Goal: Navigation & Orientation: Find specific page/section

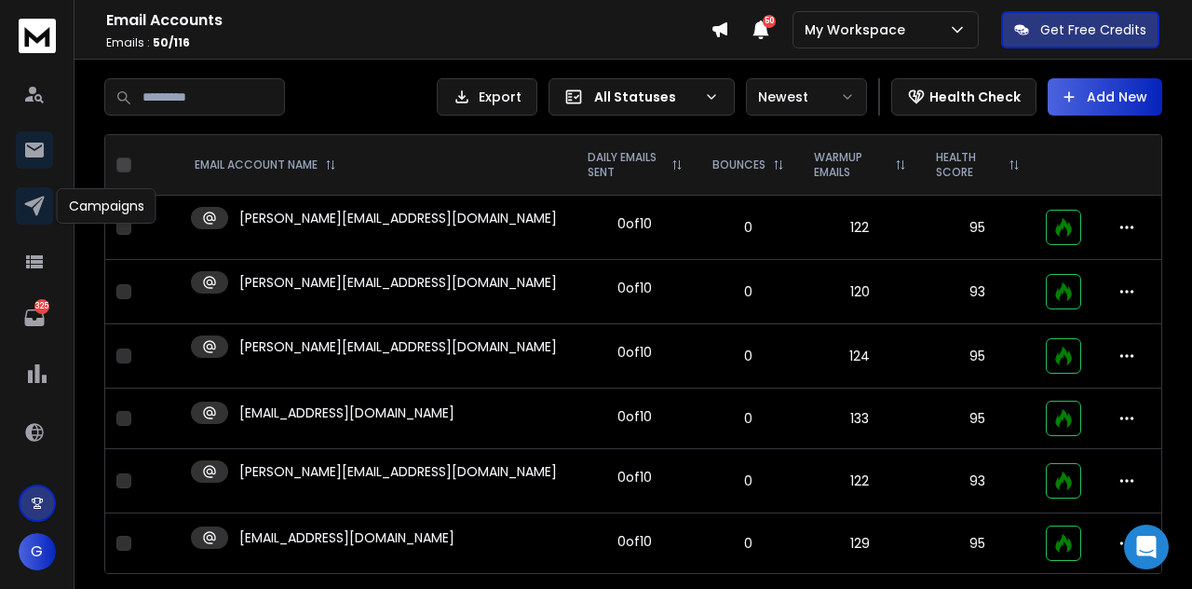
click at [30, 202] on icon at bounding box center [34, 206] width 20 height 20
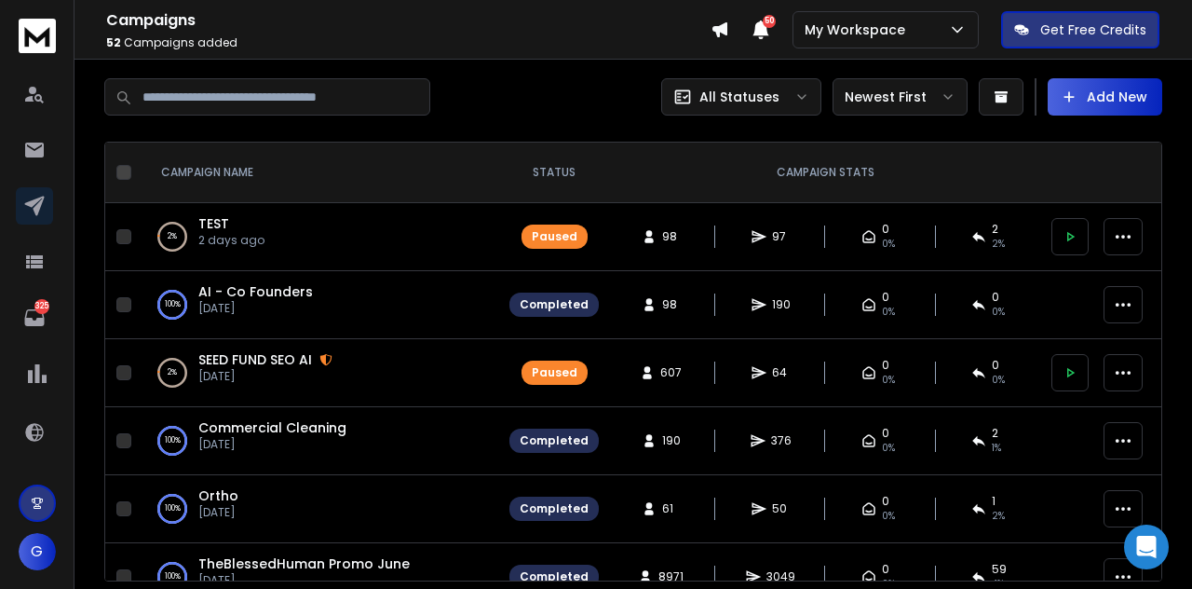
click at [189, 223] on div "2 % TEST [DATE]" at bounding box center [318, 236] width 322 height 45
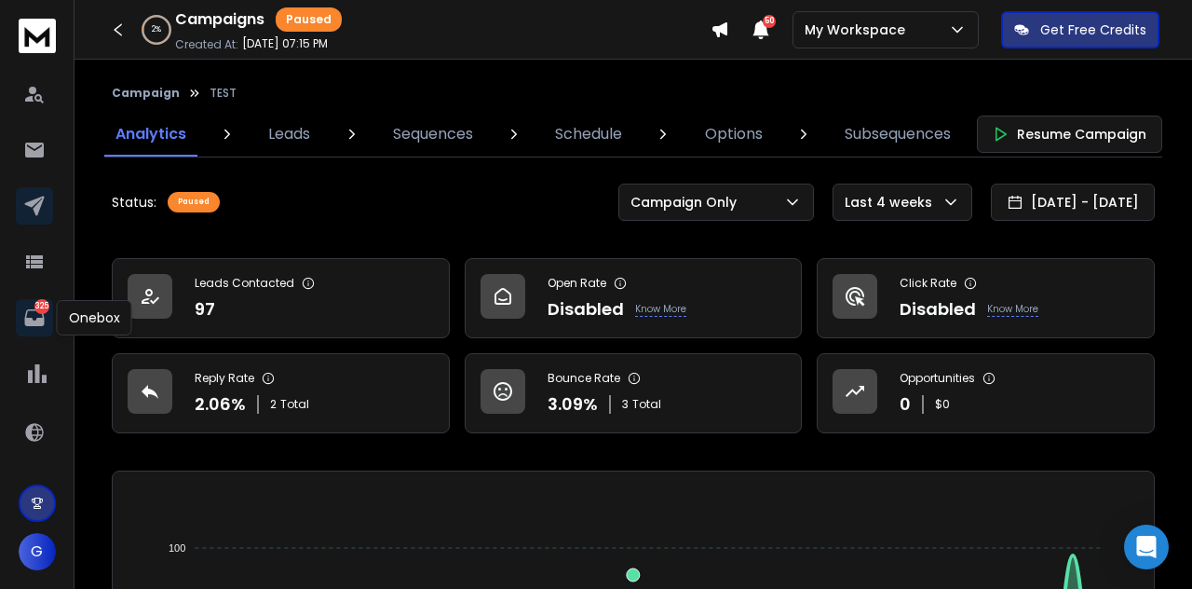
click at [32, 322] on icon at bounding box center [34, 317] width 20 height 17
